Goal: Communication & Community: Answer question/provide support

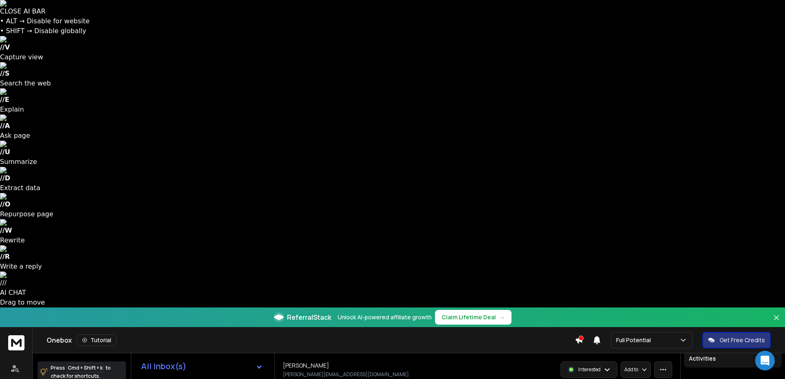
scroll to position [0, 0]
